Goal: Information Seeking & Learning: Check status

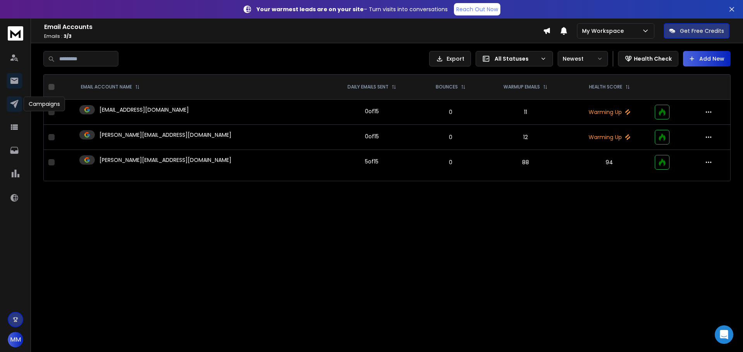
click at [14, 99] on icon at bounding box center [14, 103] width 9 height 9
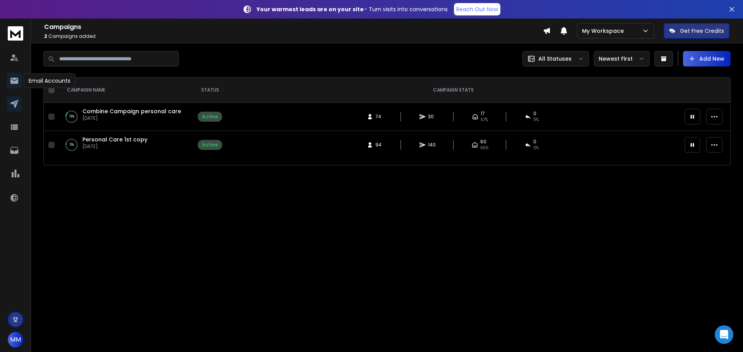
click at [20, 83] on link at bounding box center [14, 80] width 15 height 15
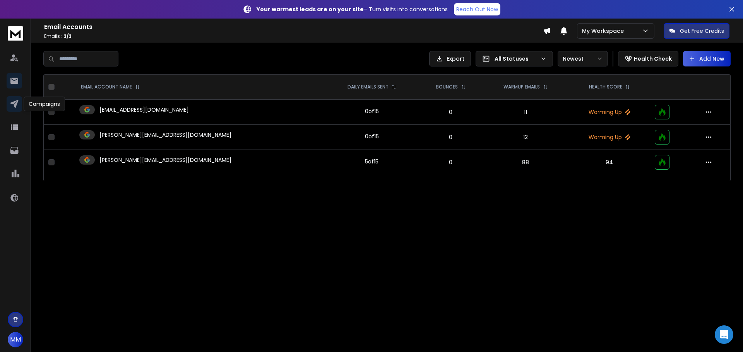
click at [17, 108] on icon at bounding box center [14, 103] width 9 height 9
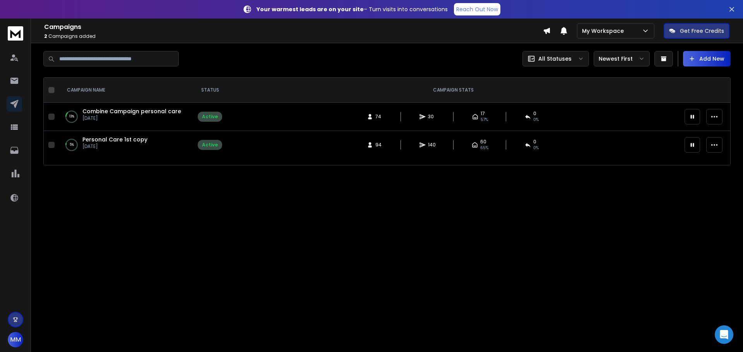
click at [500, 296] on div "Your warmest leads are on your site – Turn visits into conversations Reach Out …" at bounding box center [371, 176] width 743 height 352
click at [419, 144] on span at bounding box center [423, 145] width 8 height 7
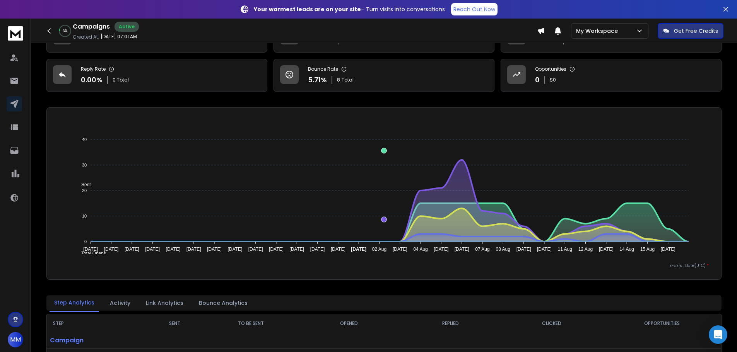
scroll to position [183, 0]
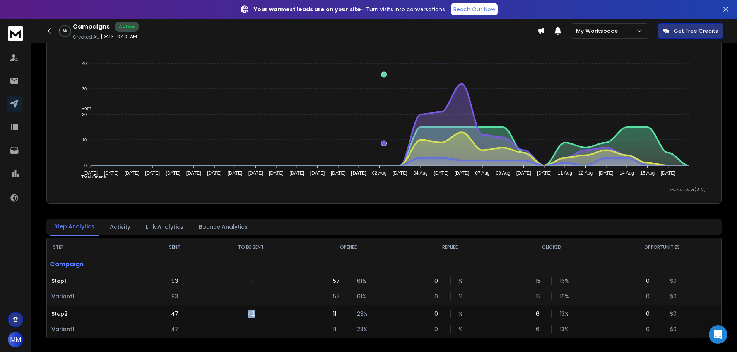
drag, startPoint x: 256, startPoint y: 314, endPoint x: 179, endPoint y: 313, distance: 76.6
click at [193, 313] on tr "Step 2 Variant 1 47 47 42 11 23 % 11 23 % 0 % 0 % 6 13 % 6 13 % 0 $ 0 0 $ 0" at bounding box center [384, 322] width 674 height 33
drag, startPoint x: 126, startPoint y: 313, endPoint x: 120, endPoint y: 324, distance: 12.1
click at [57, 311] on p "Step 2" at bounding box center [95, 314] width 89 height 8
click at [184, 334] on td "47 47" at bounding box center [174, 322] width 58 height 33
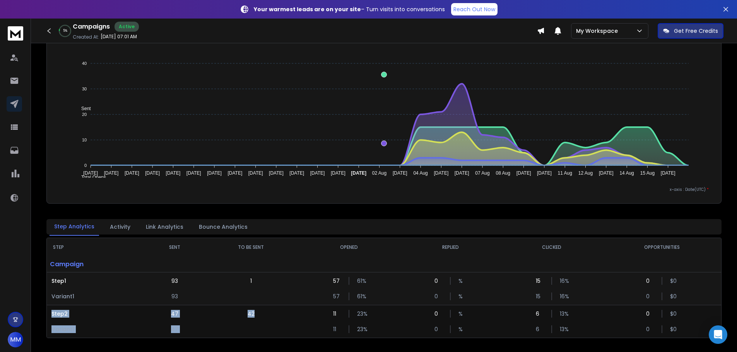
drag, startPoint x: 253, startPoint y: 336, endPoint x: 68, endPoint y: 318, distance: 186.2
click at [48, 314] on tr "Step 2 Variant 1 47 47 42 11 23 % 11 23 % 0 % 0 % 6 13 % 6 13 % 0 $ 0 0 $ 0" at bounding box center [384, 322] width 674 height 33
click at [150, 330] on td "47 47" at bounding box center [174, 322] width 58 height 33
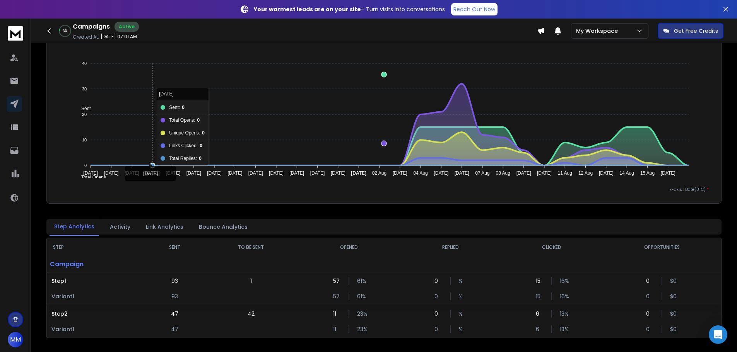
scroll to position [0, 0]
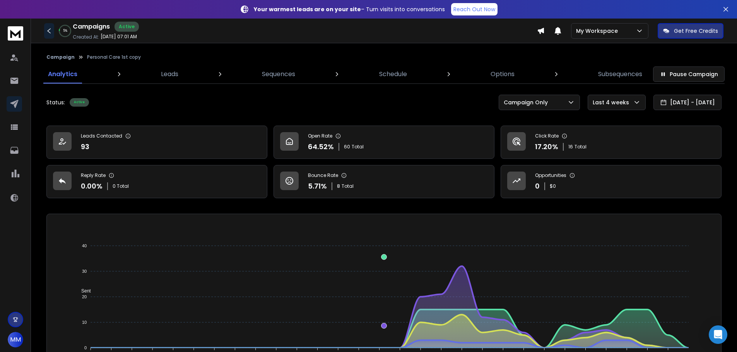
click at [53, 34] on button at bounding box center [49, 30] width 10 height 15
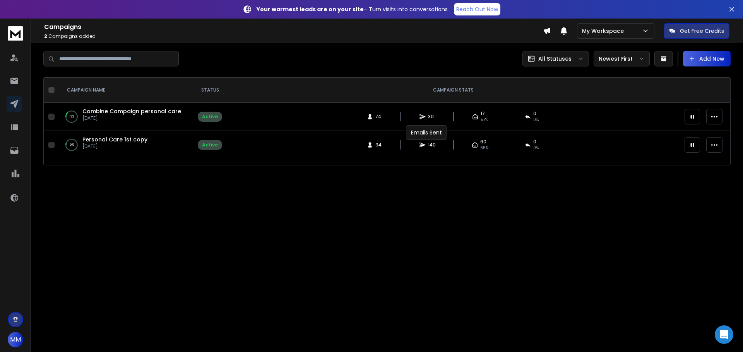
click at [422, 148] on icon at bounding box center [422, 145] width 7 height 7
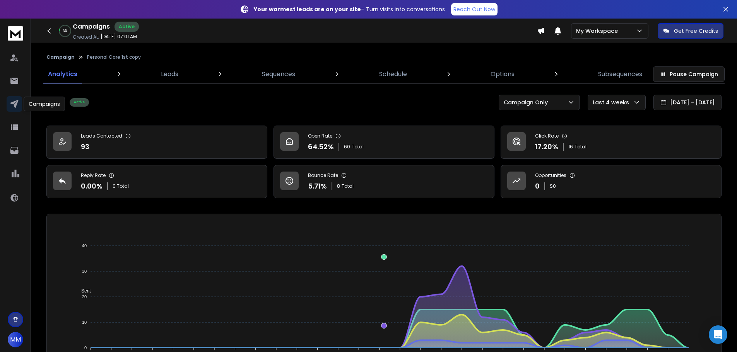
click at [11, 107] on icon at bounding box center [14, 103] width 9 height 9
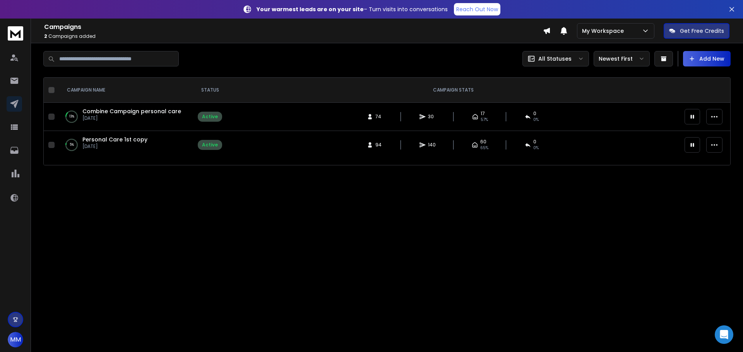
click at [142, 112] on span "Combine Campaign personal care" at bounding box center [131, 112] width 99 height 8
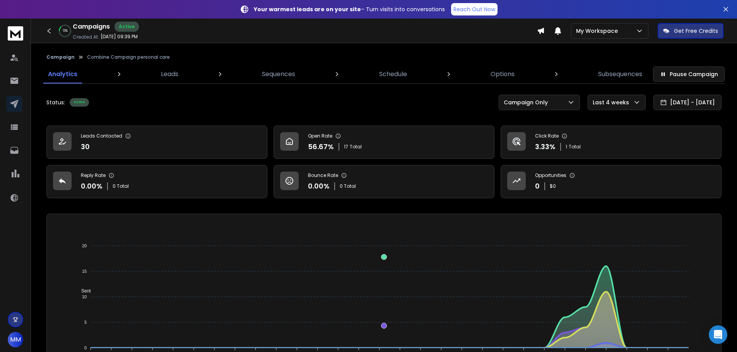
click at [118, 180] on div "Reply Rate 0.00 % 0 Total" at bounding box center [105, 182] width 48 height 20
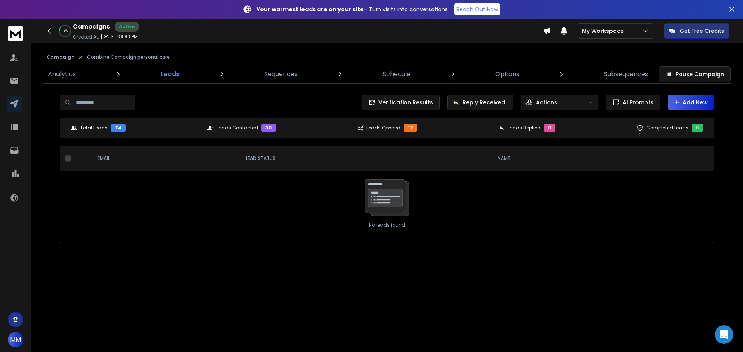
click at [89, 122] on div "Total Leads 74 Leads Contacted 30 Leads Opened 17 Leads Replied 0 Completed Lea…" at bounding box center [387, 128] width 654 height 20
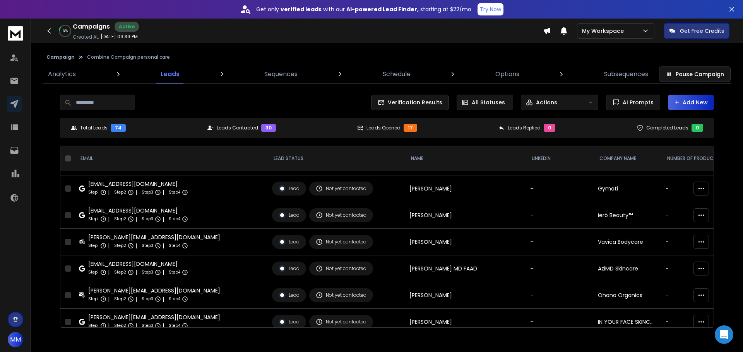
scroll to position [1687, 0]
click at [13, 99] on icon at bounding box center [14, 103] width 9 height 9
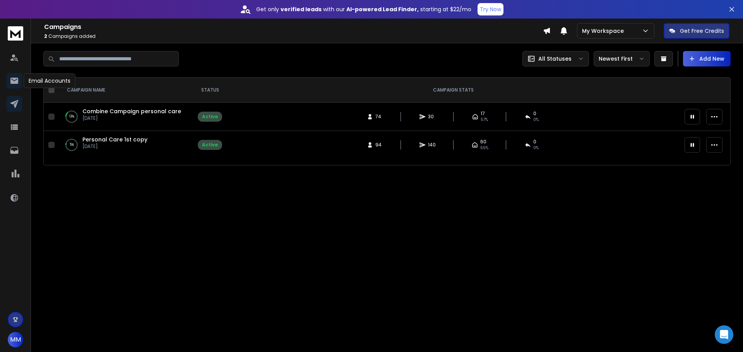
click at [18, 75] on link at bounding box center [14, 80] width 15 height 15
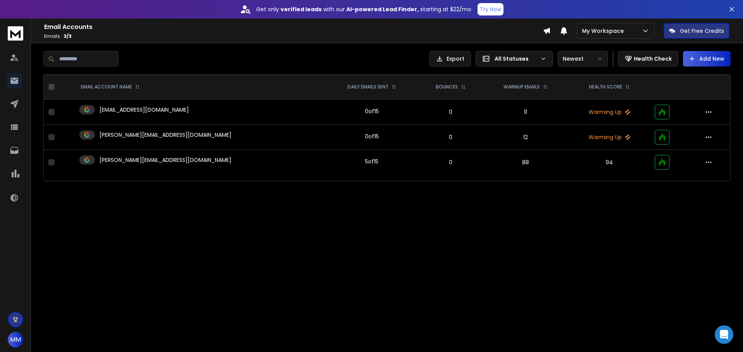
click at [235, 138] on div "[PERSON_NAME][EMAIL_ADDRESS][DOMAIN_NAME]" at bounding box center [199, 134] width 241 height 9
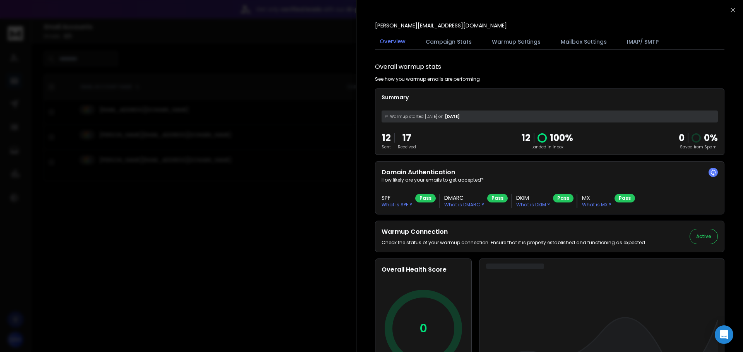
click at [563, 37] on button "Mailbox Settings" at bounding box center [583, 41] width 55 height 17
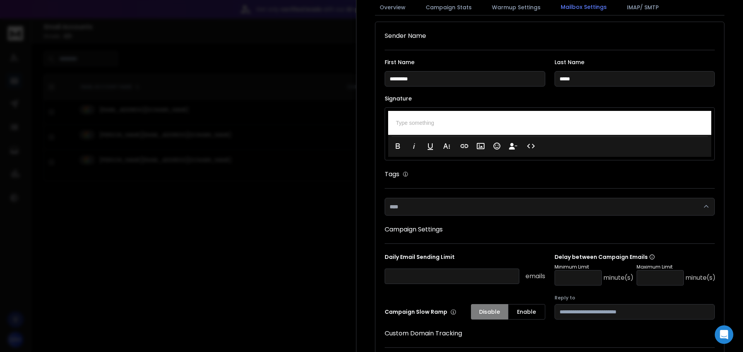
scroll to position [34, 0]
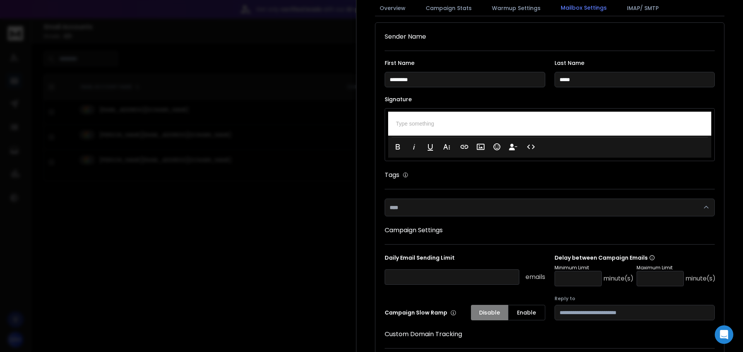
click at [451, 119] on div at bounding box center [549, 124] width 323 height 24
click at [300, 212] on div at bounding box center [371, 176] width 743 height 352
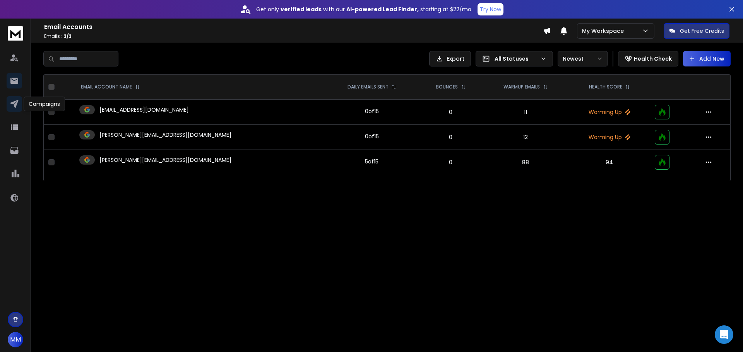
click at [11, 98] on link at bounding box center [14, 103] width 15 height 15
